Goal: Information Seeking & Learning: Check status

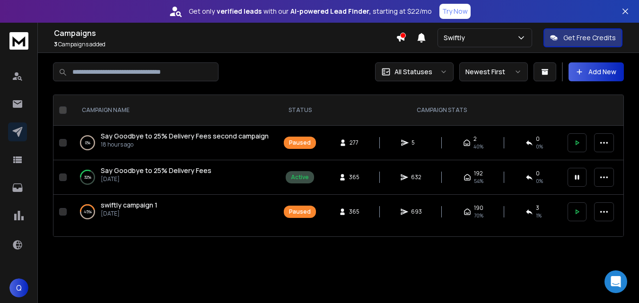
click at [467, 178] on icon at bounding box center [467, 177] width 9 height 9
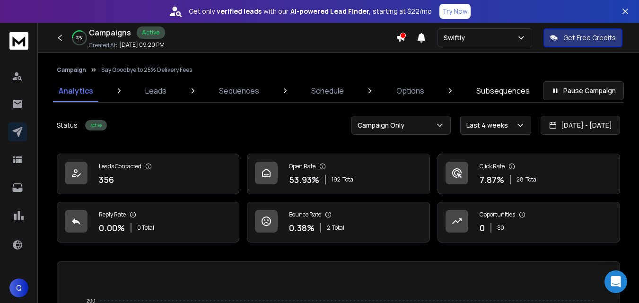
click at [494, 91] on p "Subsequences" at bounding box center [502, 90] width 53 height 11
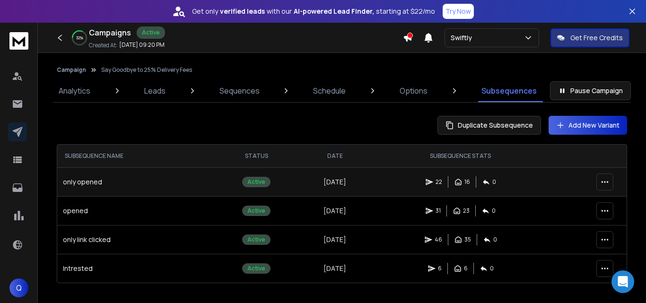
click at [266, 181] on td "Active" at bounding box center [256, 181] width 85 height 29
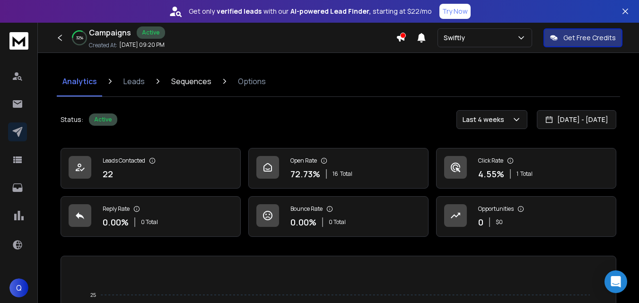
click at [180, 79] on p "Sequences" at bounding box center [191, 81] width 40 height 11
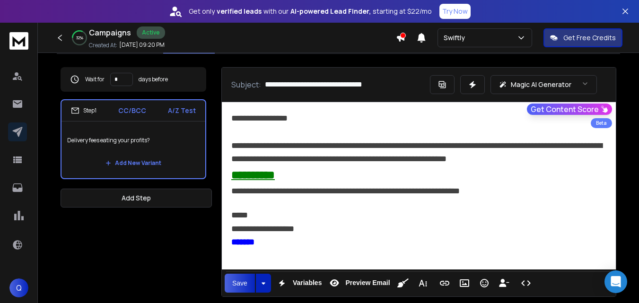
scroll to position [44, 0]
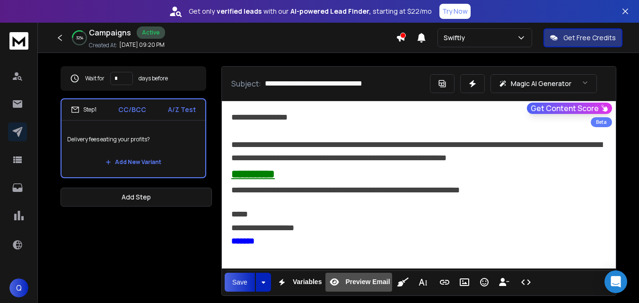
click at [358, 280] on span "Preview Email" at bounding box center [367, 282] width 48 height 8
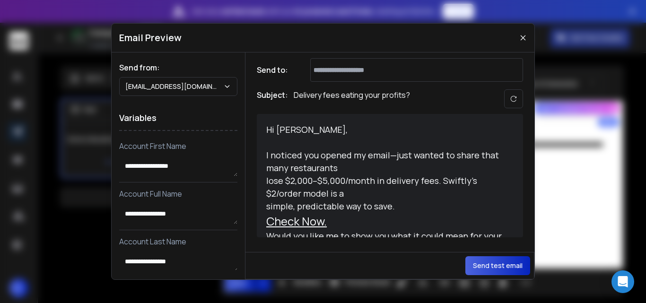
click at [525, 36] on icon at bounding box center [523, 37] width 5 height 5
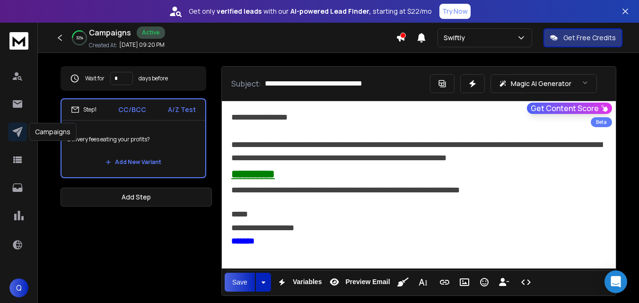
click at [18, 125] on link at bounding box center [17, 132] width 19 height 19
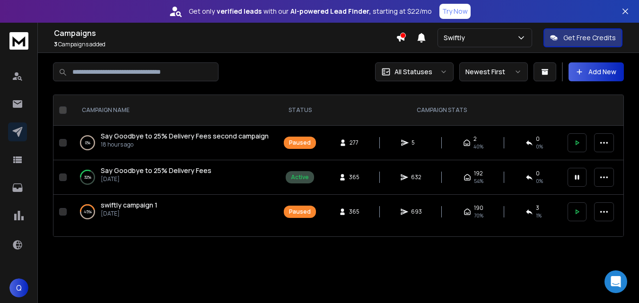
click at [376, 163] on td "365 632 192 54 % 0 0 %" at bounding box center [442, 177] width 240 height 35
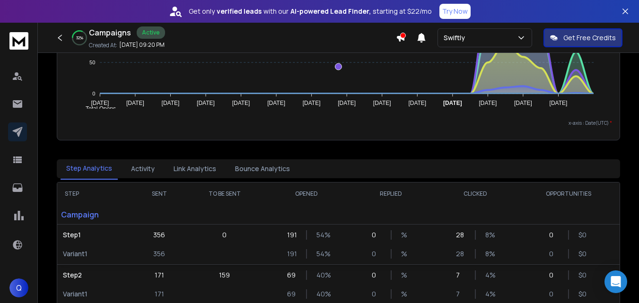
scroll to position [351, 0]
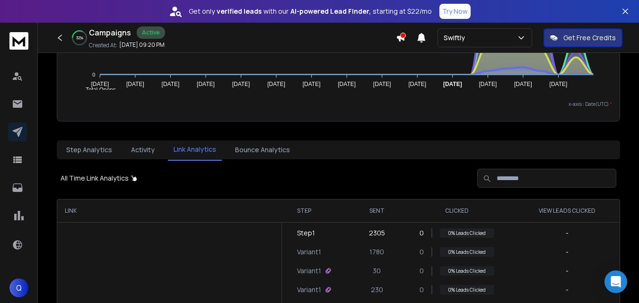
click at [194, 153] on button "Link Analytics" at bounding box center [195, 150] width 54 height 22
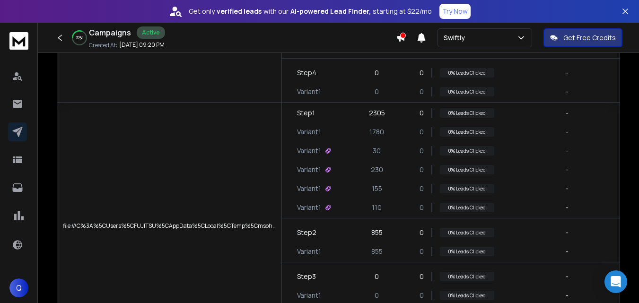
scroll to position [1067, 0]
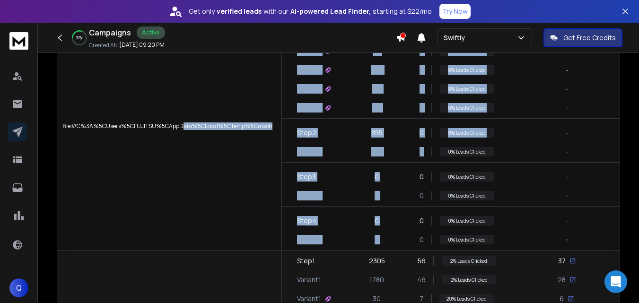
drag, startPoint x: 427, startPoint y: 143, endPoint x: 179, endPoint y: 134, distance: 248.1
click at [179, 134] on tr "file:///C%3A%5CUsers%5CFUJITSU%5CAppData%5CLocal%5CTemp%5Cmsohtmlclip1%5C01%5Cc…" at bounding box center [338, 126] width 563 height 248
click at [179, 134] on td "file:///C%3A%5CUsers%5CFUJITSU%5CAppData%5CLocal%5CTemp%5Cmsohtmlclip1%5C01%5Cc…" at bounding box center [169, 126] width 225 height 248
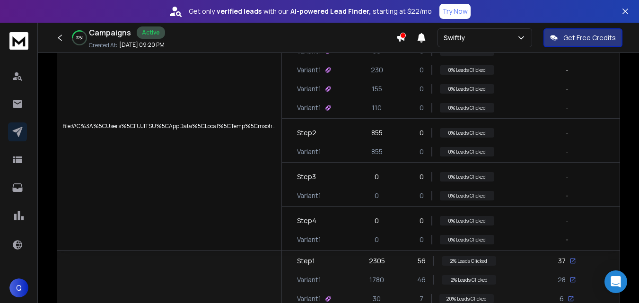
click at [148, 121] on td "file:///C%3A%5CUsers%5CFUJITSU%5CAppData%5CLocal%5CTemp%5Cmsohtmlclip1%5C01%5Cc…" at bounding box center [169, 126] width 225 height 248
click at [169, 124] on p "file:///C%3A%5CUsers%5CFUJITSU%5CAppData%5CLocal%5CTemp%5Cmsohtmlclip1%5C01%5Cc…" at bounding box center [169, 127] width 213 height 8
click at [20, 129] on icon at bounding box center [17, 131] width 11 height 11
